Goal: Task Accomplishment & Management: Manage account settings

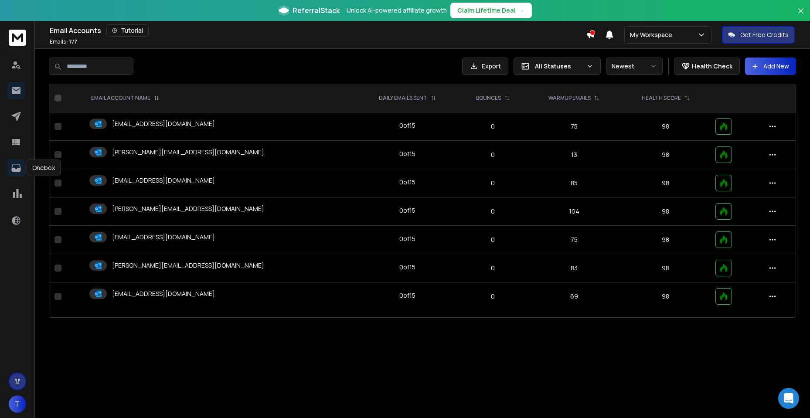
click at [18, 166] on icon at bounding box center [16, 168] width 10 height 10
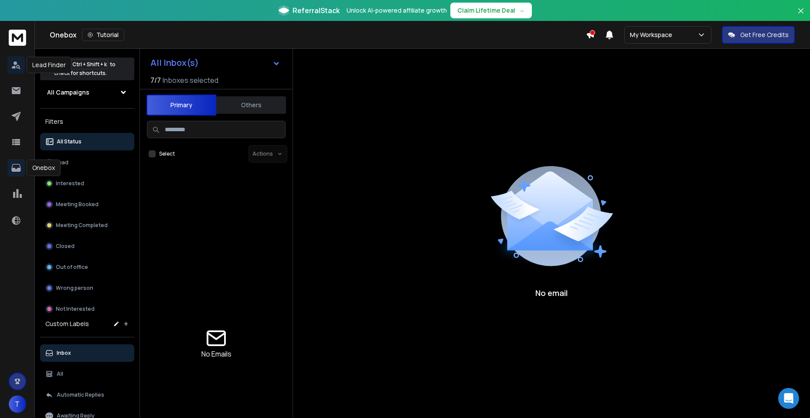
click at [16, 65] on icon at bounding box center [16, 65] width 10 height 10
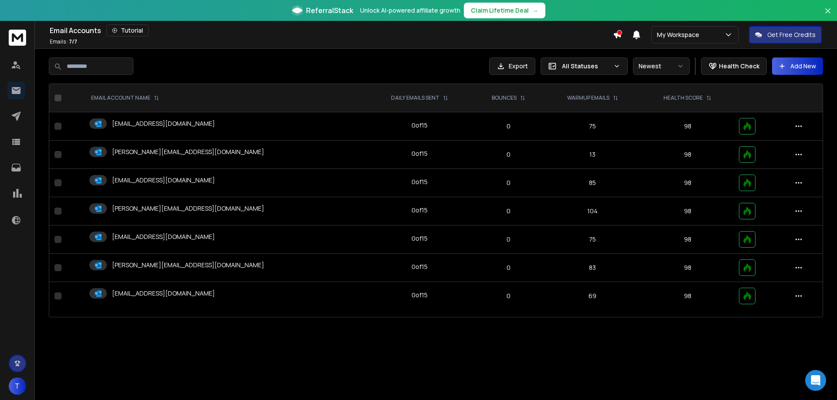
click at [801, 68] on button "Add New" at bounding box center [797, 66] width 51 height 17
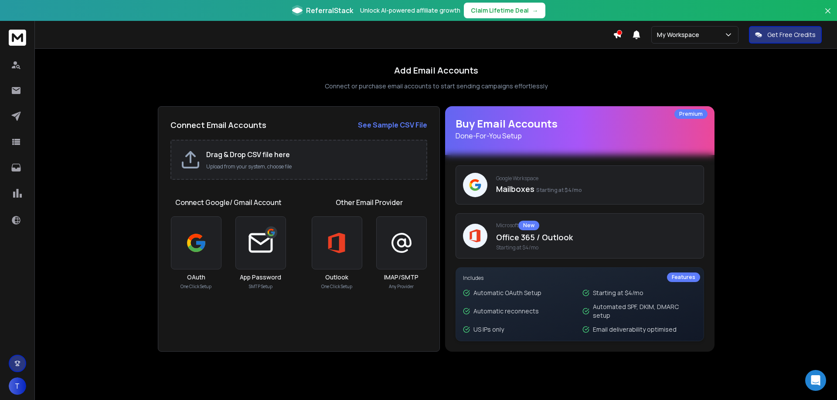
click at [348, 239] on div at bounding box center [337, 243] width 22 height 24
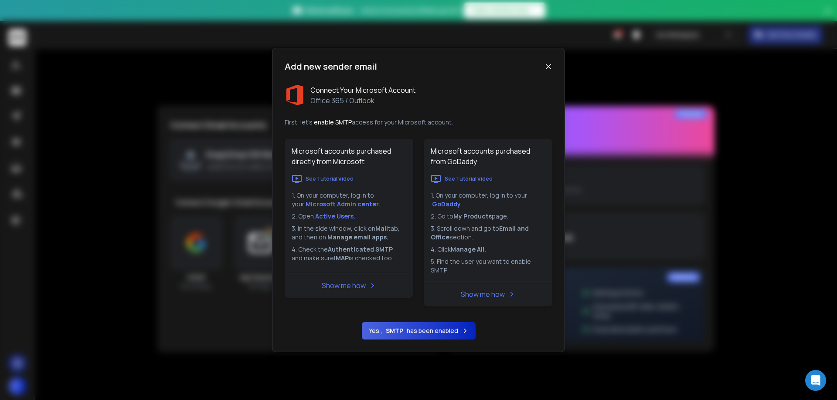
click at [425, 324] on button "Yes , SMTP has been enabled" at bounding box center [419, 330] width 114 height 17
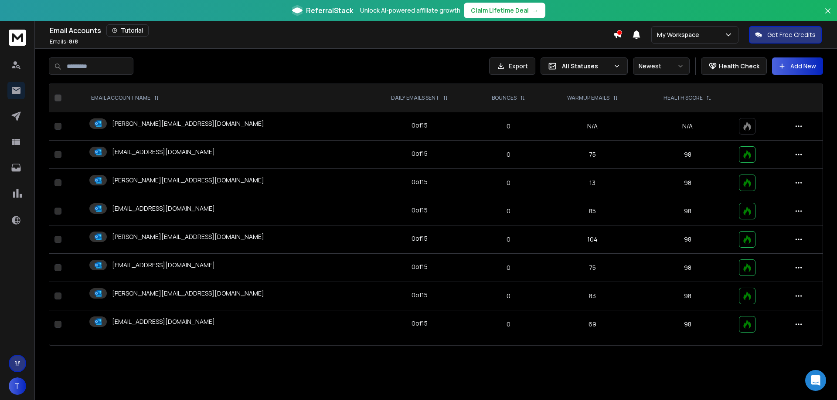
click at [743, 128] on icon at bounding box center [746, 126] width 7 height 9
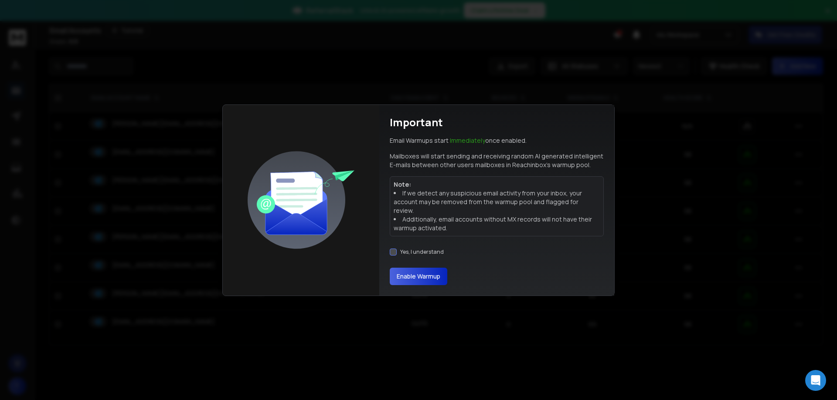
click at [395, 249] on button "Yes, I understand" at bounding box center [393, 252] width 7 height 7
click at [405, 270] on button "Enable Warmup" at bounding box center [419, 276] width 58 height 17
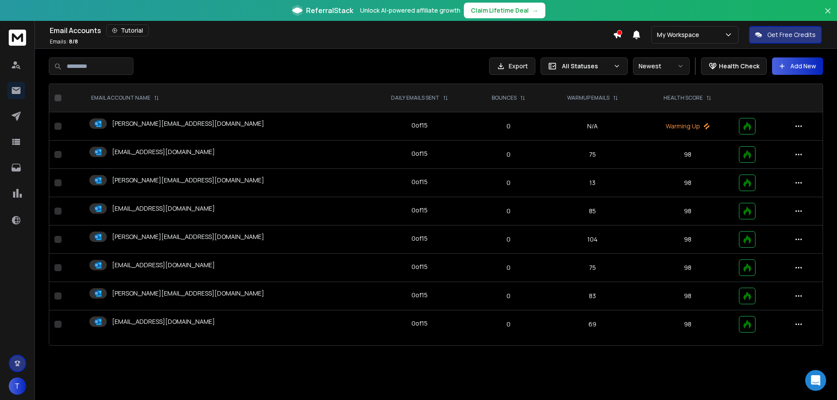
click at [163, 126] on p "travis@aiavileadgen.com" at bounding box center [188, 123] width 152 height 9
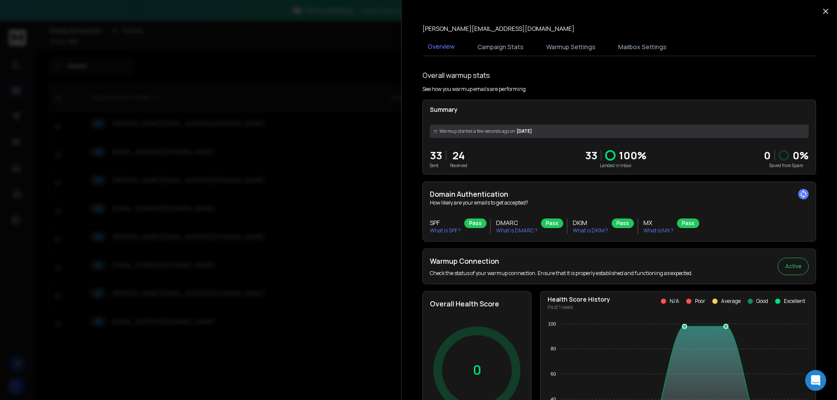
click at [823, 12] on icon "button" at bounding box center [825, 11] width 4 height 4
